Goal: Find contact information: Find contact information

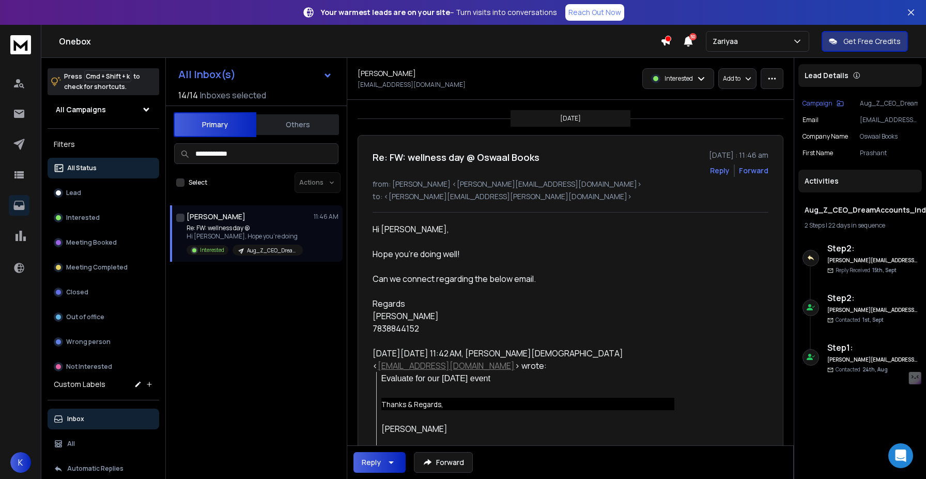
drag, startPoint x: 241, startPoint y: 158, endPoint x: 257, endPoint y: 168, distance: 18.4
click at [257, 168] on div "**********" at bounding box center [256, 255] width 181 height 232
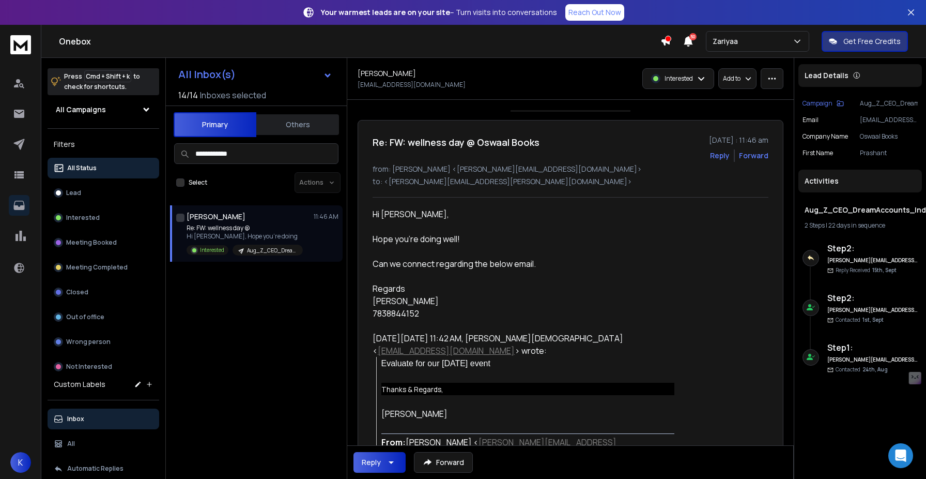
scroll to position [19, 0]
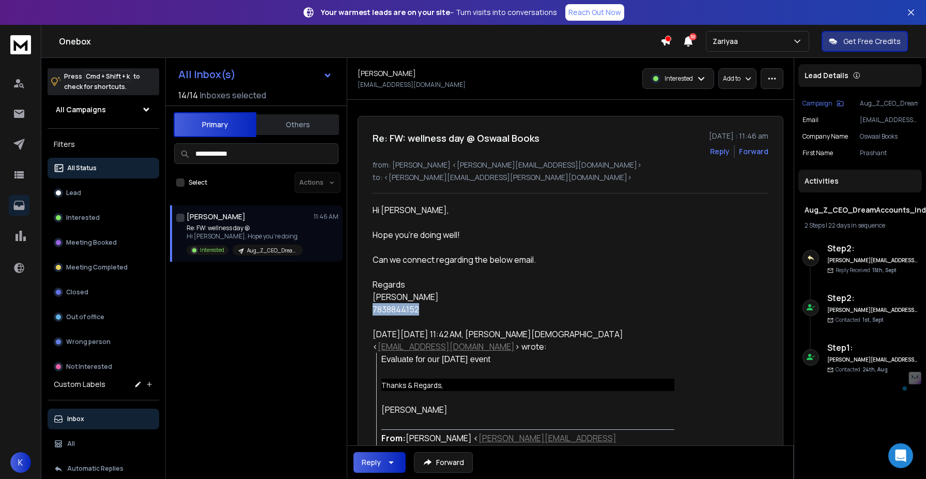
drag, startPoint x: 427, startPoint y: 309, endPoint x: 364, endPoint y: 309, distance: 63.1
copy div "7838844152"
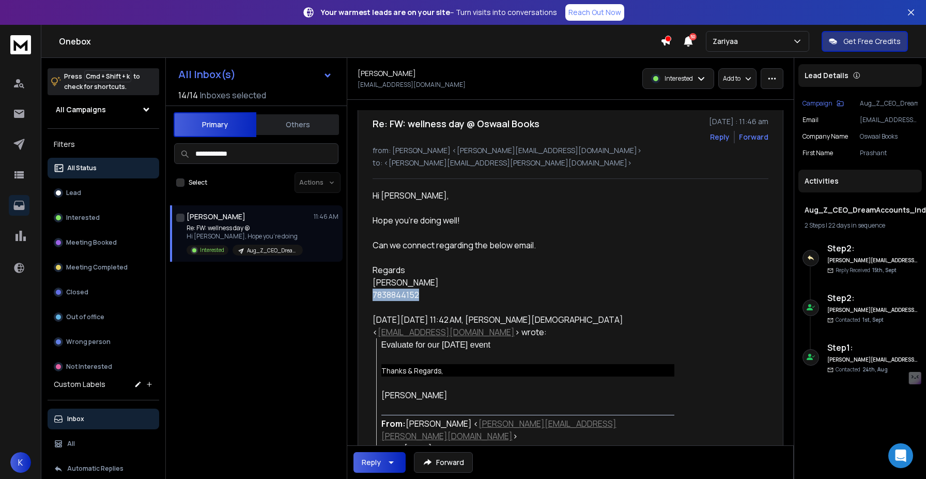
scroll to position [41, 0]
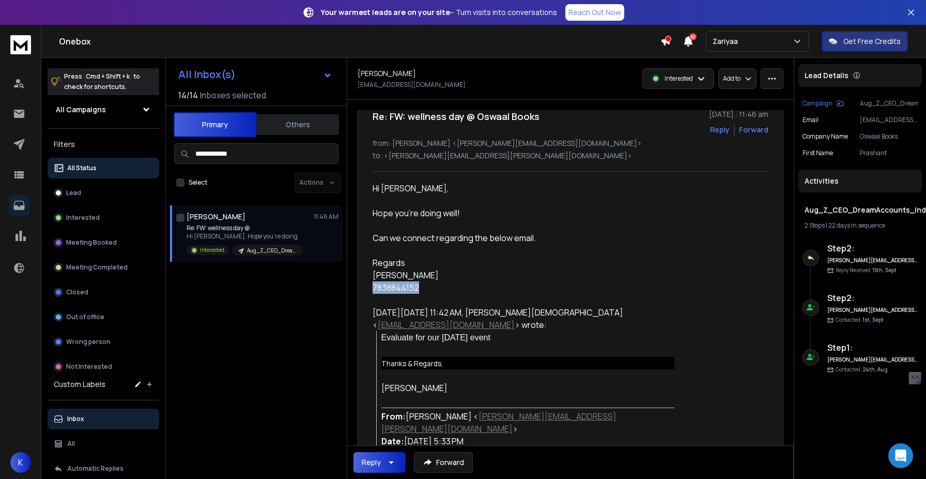
copy div "7838844152"
click at [427, 283] on div "7838844152" at bounding box center [524, 287] width 302 height 12
drag, startPoint x: 433, startPoint y: 287, endPoint x: 371, endPoint y: 278, distance: 62.8
copy div "[PERSON_NAME] 7838844152"
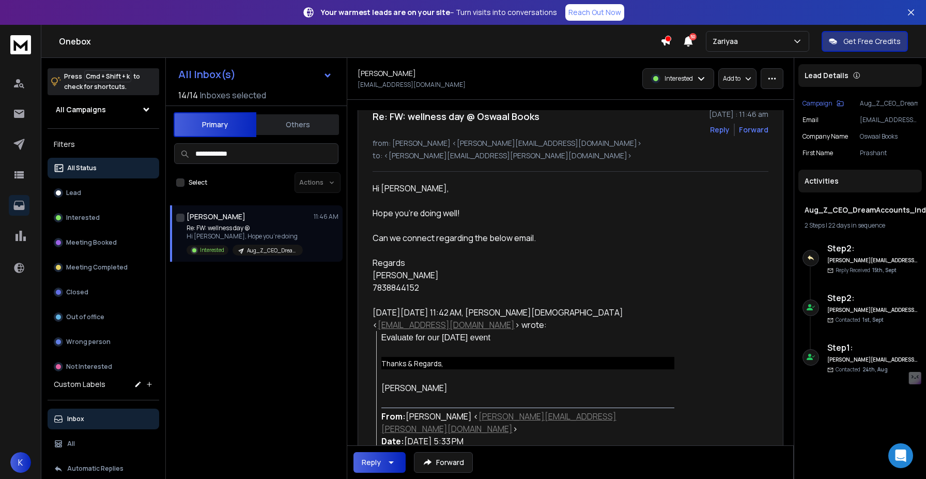
click at [546, 140] on p "from: [PERSON_NAME] <[PERSON_NAME][EMAIL_ADDRESS][DOMAIN_NAME]>" at bounding box center [571, 143] width 396 height 10
drag, startPoint x: 544, startPoint y: 118, endPoint x: 475, endPoint y: 118, distance: 69.3
click at [475, 118] on div "Re: FW: wellness day @ Oswaal Books [DATE] : 11:46 am Reply Forward" at bounding box center [571, 122] width 396 height 27
copy h1 "Oswaal Books"
